Goal: Navigation & Orientation: Understand site structure

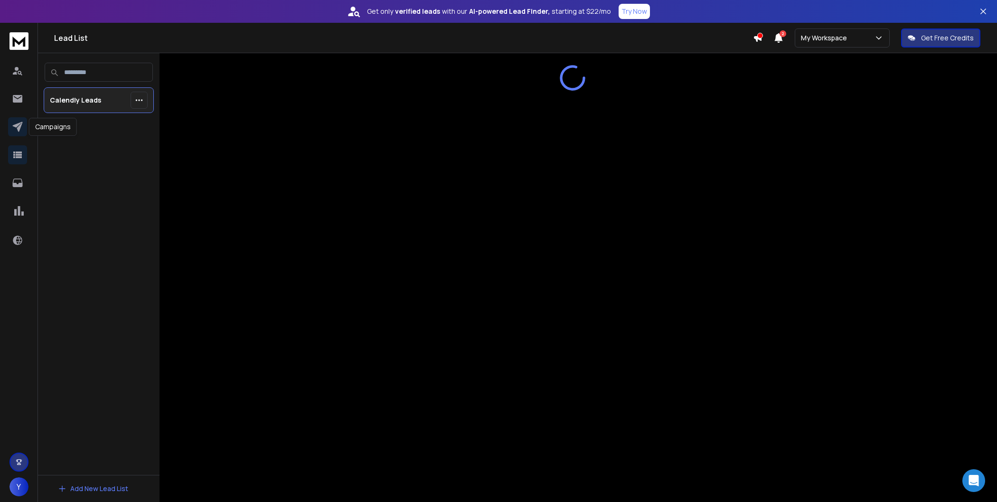
click at [19, 126] on icon at bounding box center [17, 126] width 11 height 11
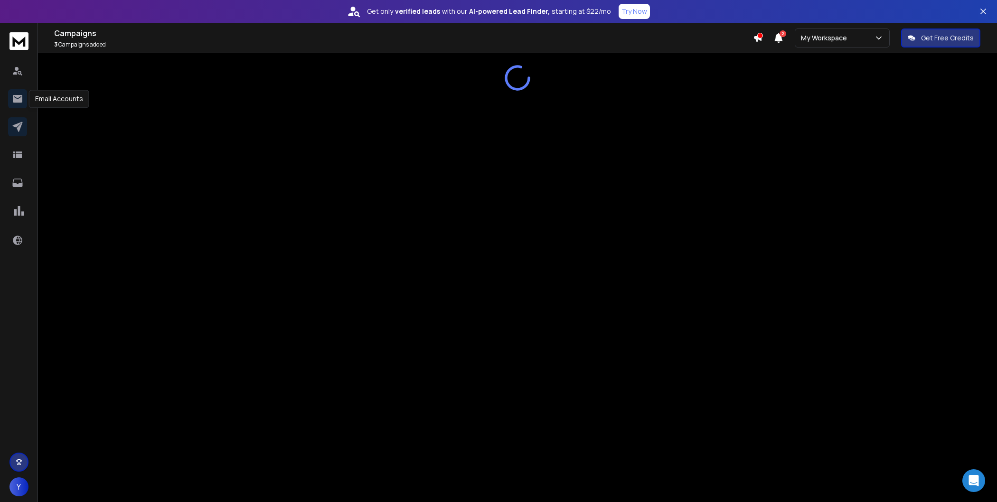
click at [12, 96] on icon at bounding box center [17, 98] width 11 height 11
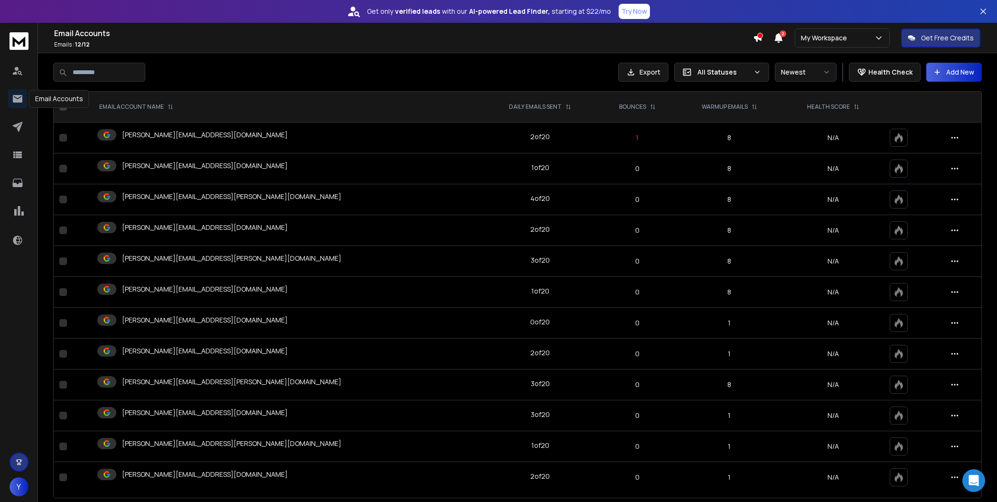
click at [21, 104] on link at bounding box center [17, 98] width 19 height 19
click at [21, 126] on icon at bounding box center [17, 126] width 11 height 11
